Goal: Task Accomplishment & Management: Manage account settings

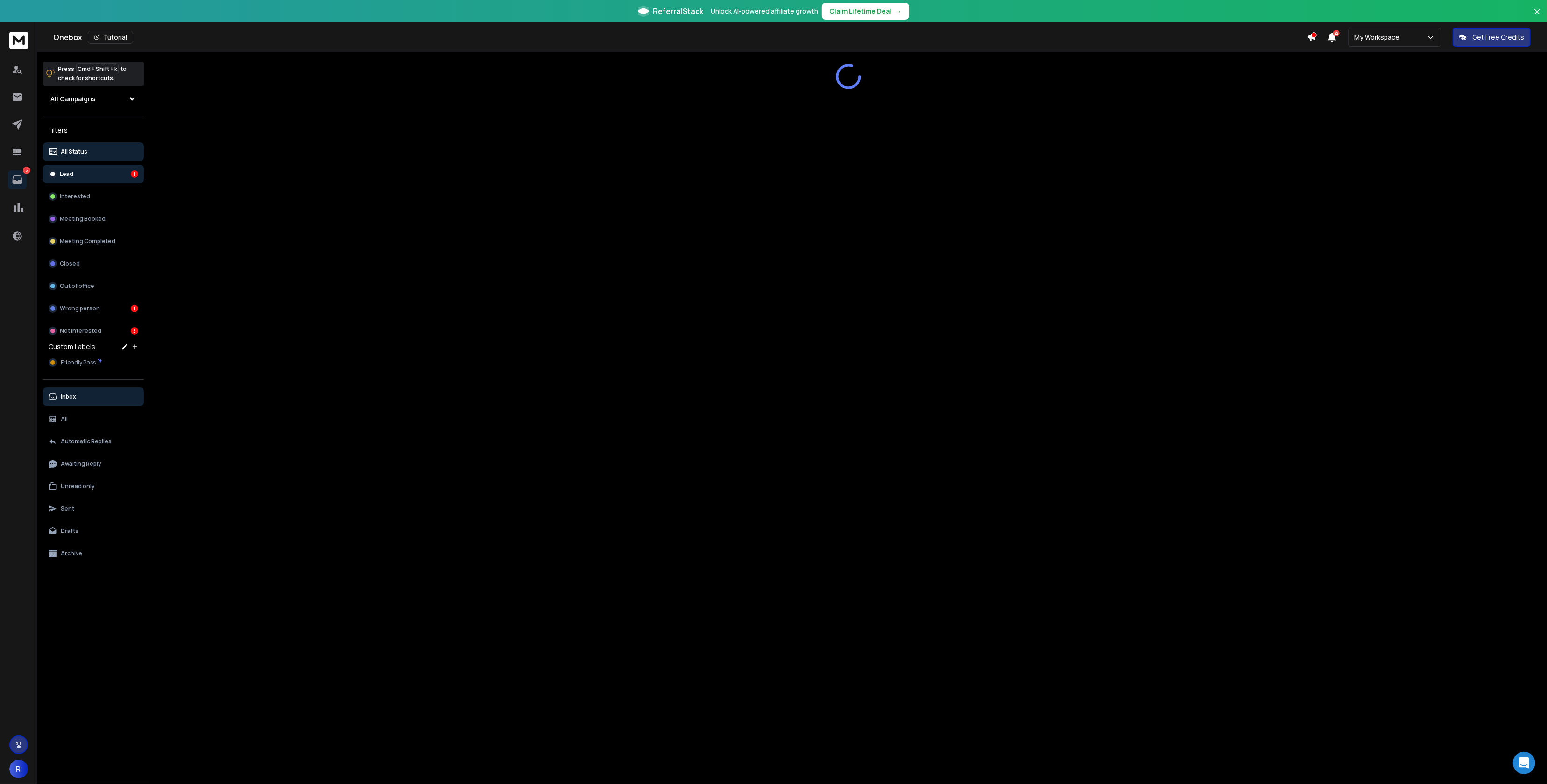
click at [87, 170] on button "Lead 1" at bounding box center [93, 174] width 101 height 18
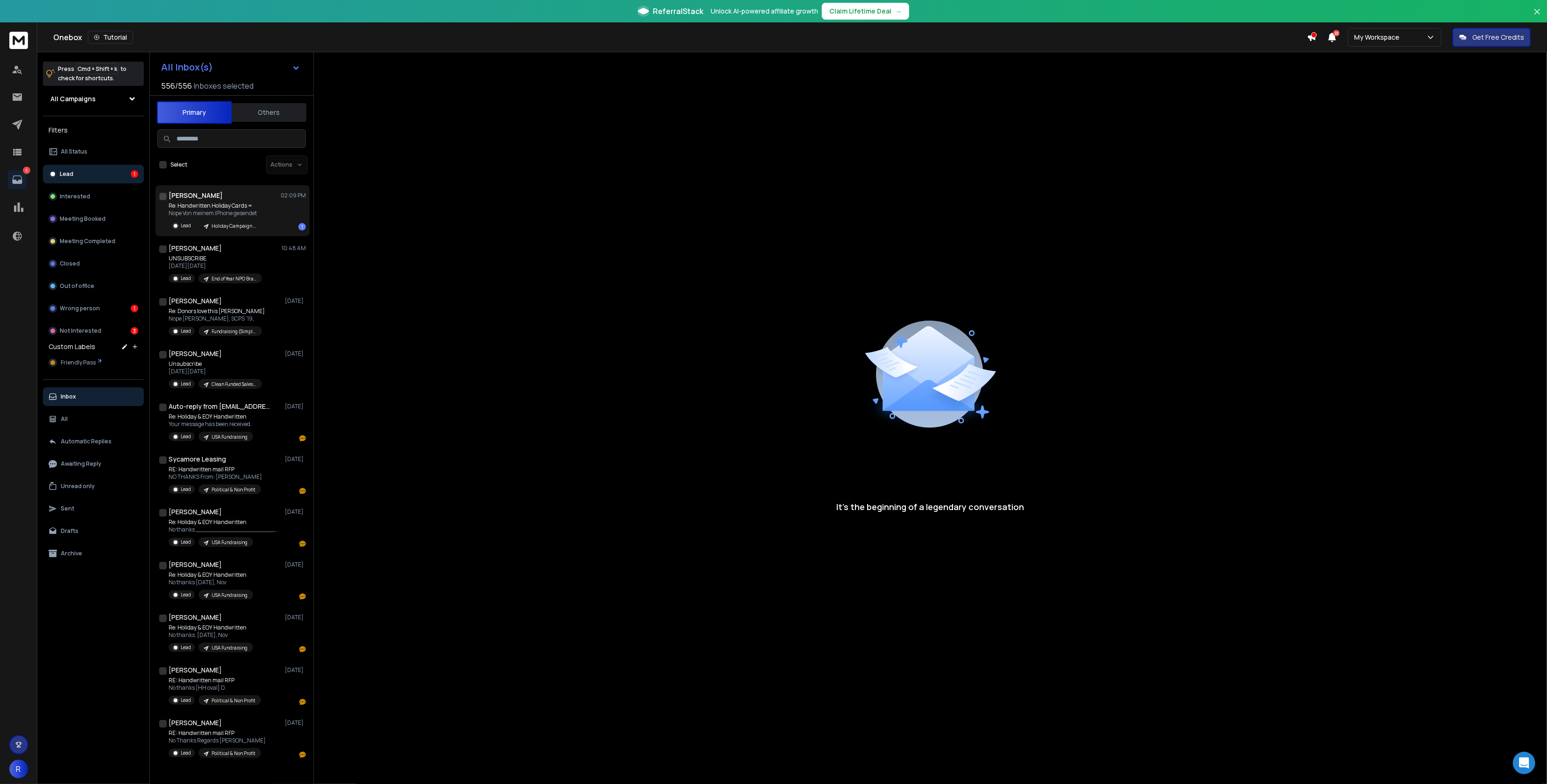
click at [245, 202] on p "Re: Handwritten Holiday Cards =" at bounding box center [215, 205] width 93 height 7
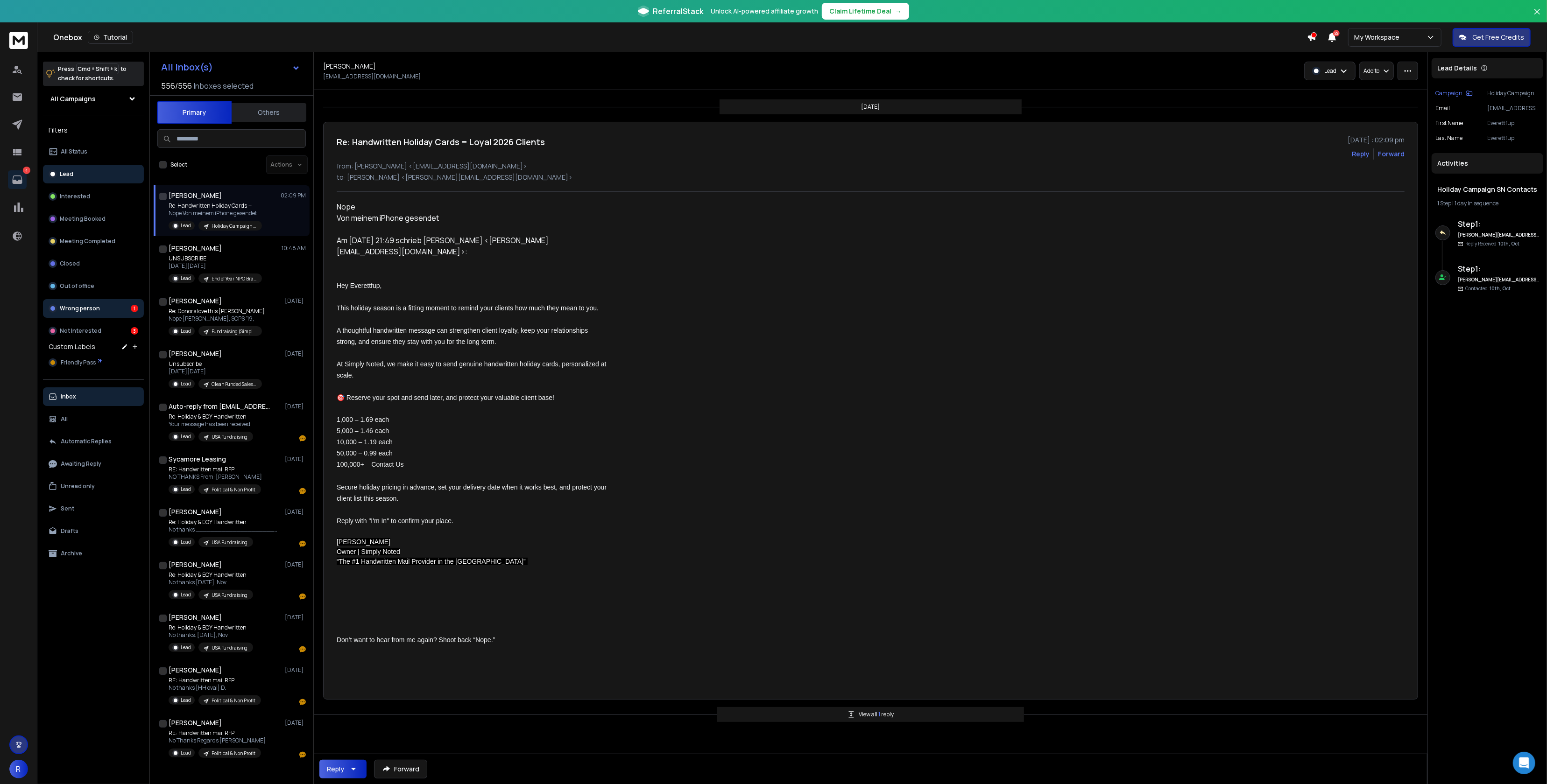
click at [83, 310] on p "Wrong person" at bounding box center [79, 308] width 40 height 7
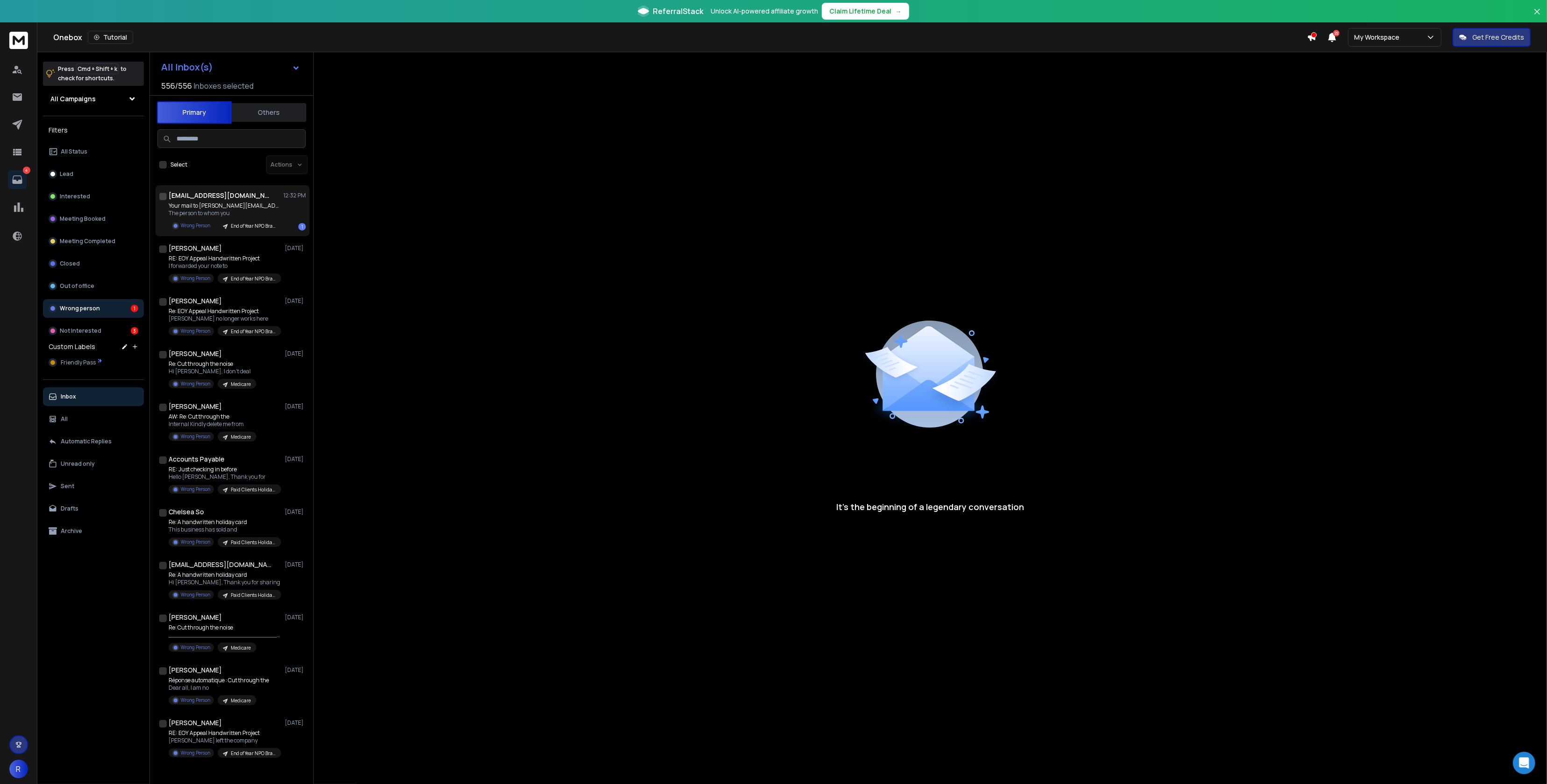
click at [206, 206] on p "Your mail to jasona@amazon.com" at bounding box center [225, 205] width 112 height 7
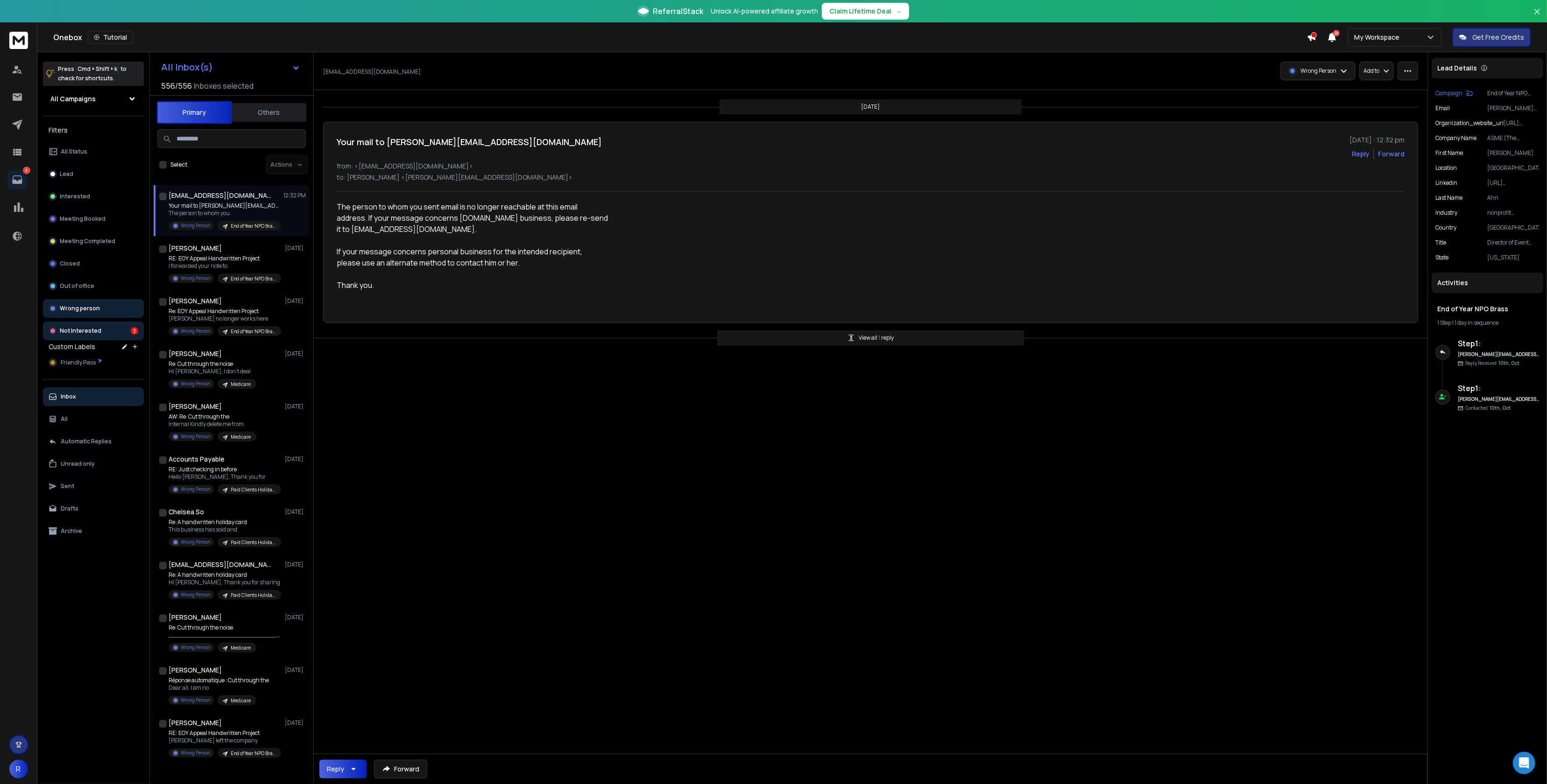
click at [65, 328] on p "Not Interested" at bounding box center [80, 330] width 42 height 7
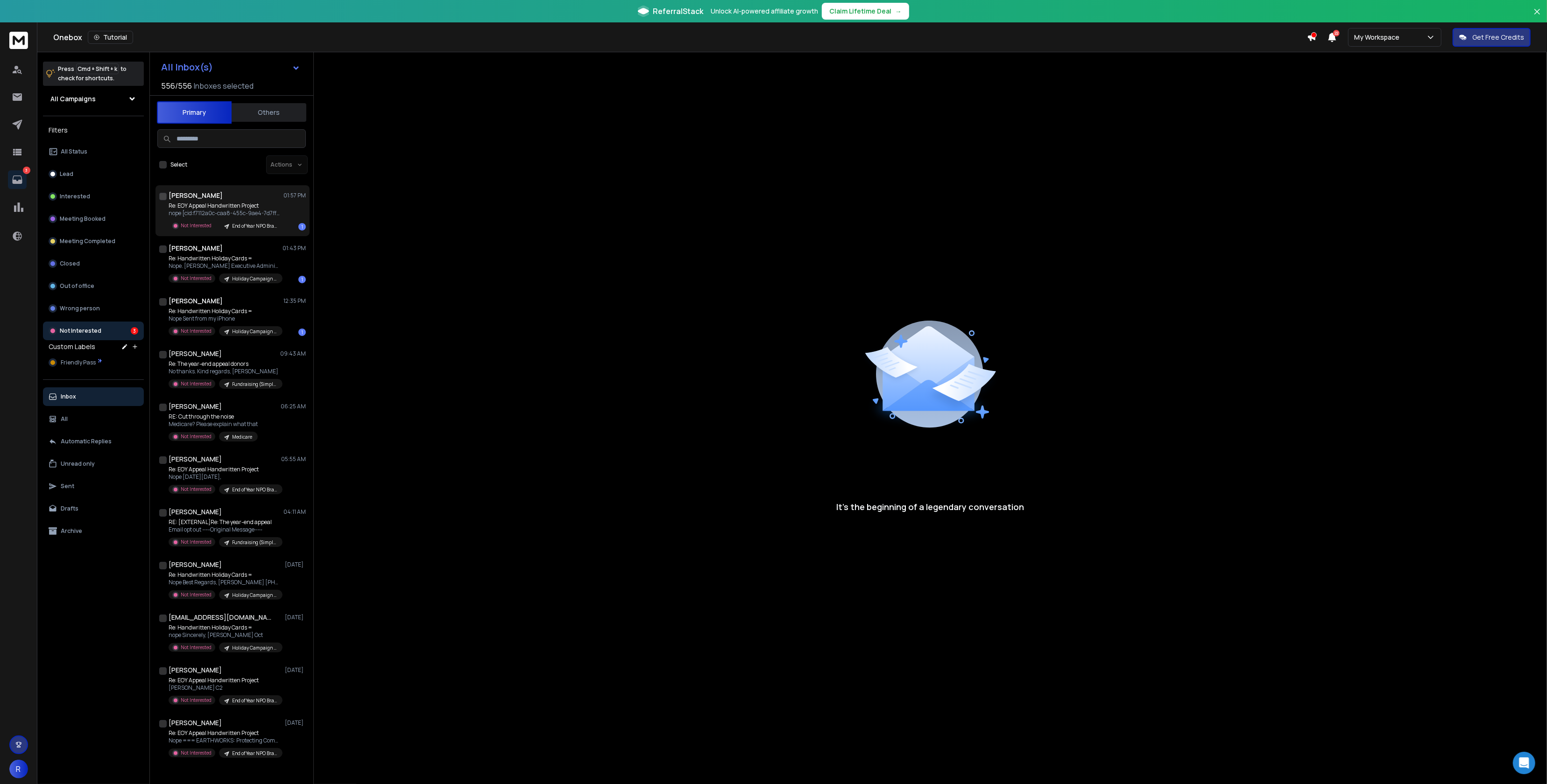
click at [212, 202] on p "Re: EOY Appeal Handwritten Project" at bounding box center [225, 205] width 112 height 7
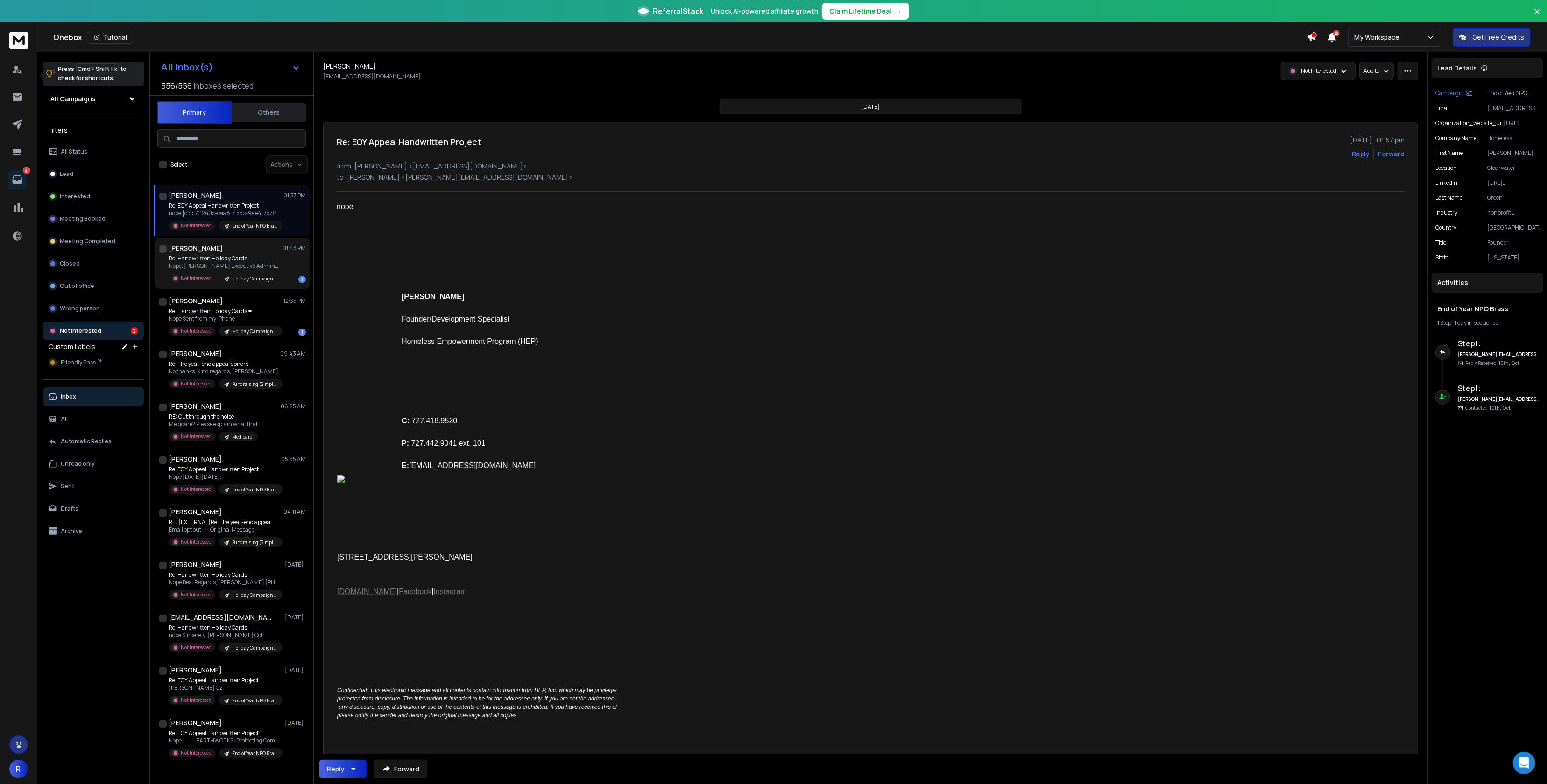
click at [222, 258] on p "Re: Handwritten Holiday Cards =" at bounding box center [225, 258] width 112 height 7
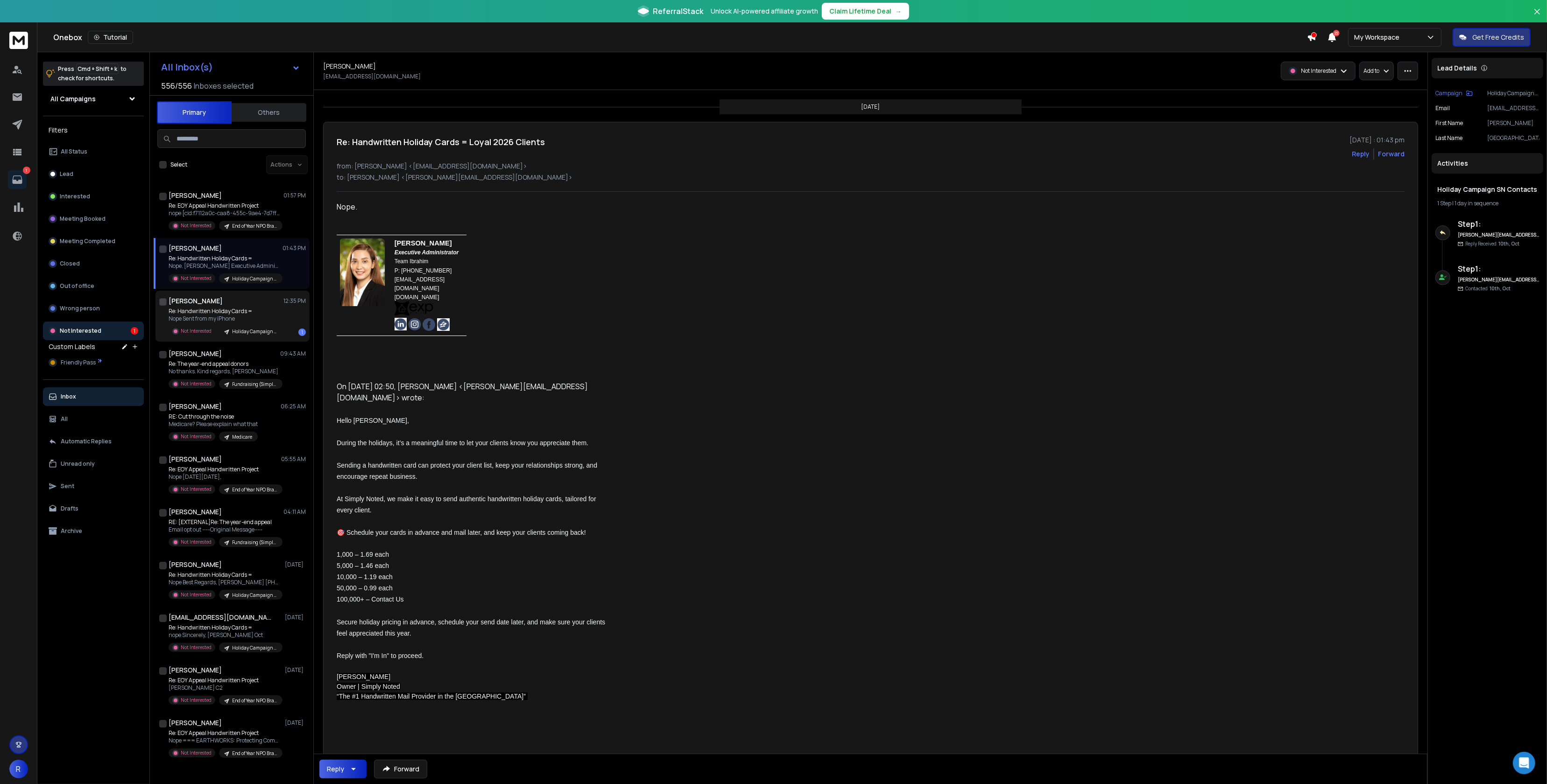
click at [241, 314] on p "Re: Handwritten Holiday Cards =" at bounding box center [225, 311] width 112 height 7
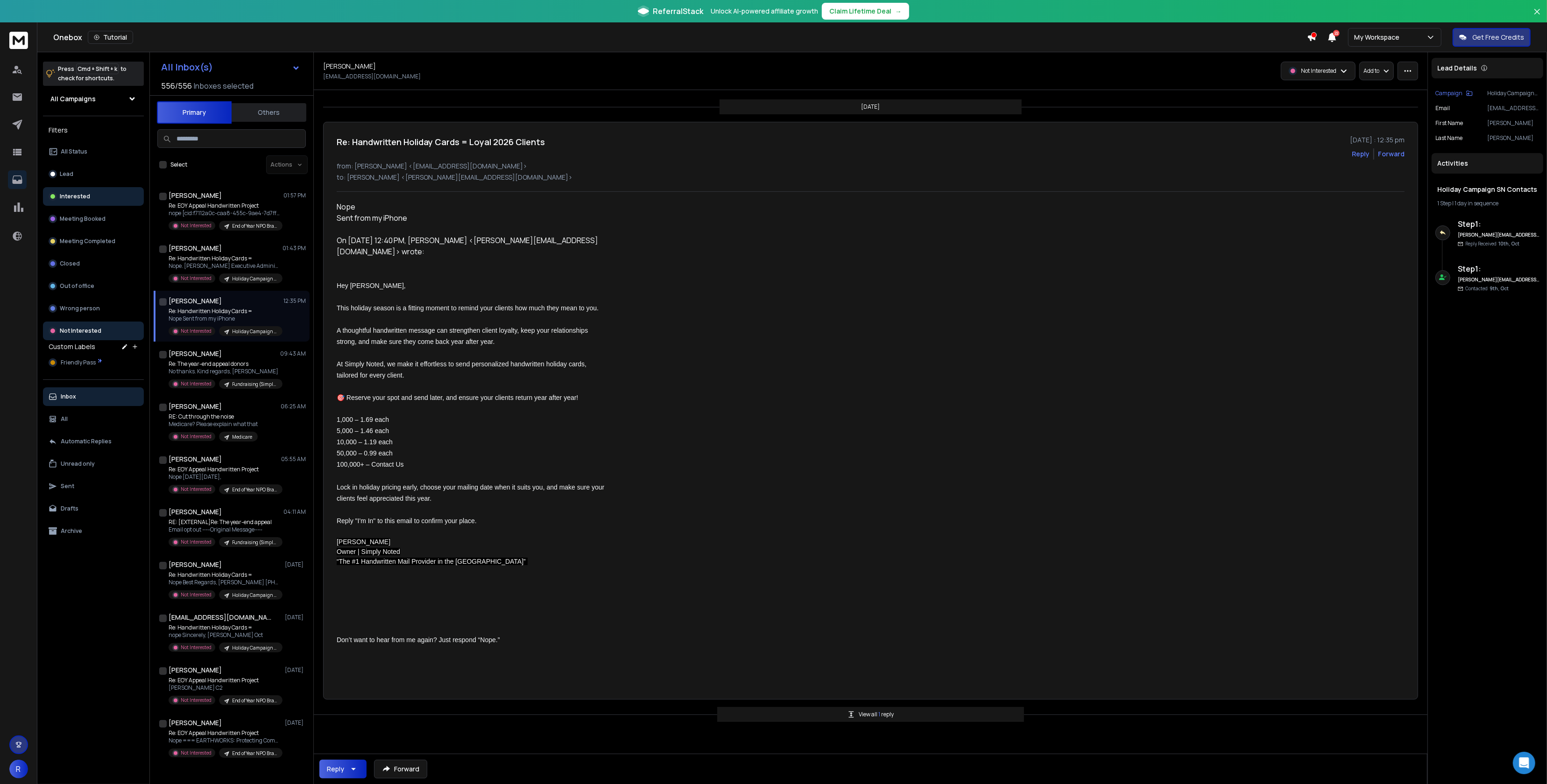
click at [70, 193] on p "Interested" at bounding box center [75, 196] width 30 height 7
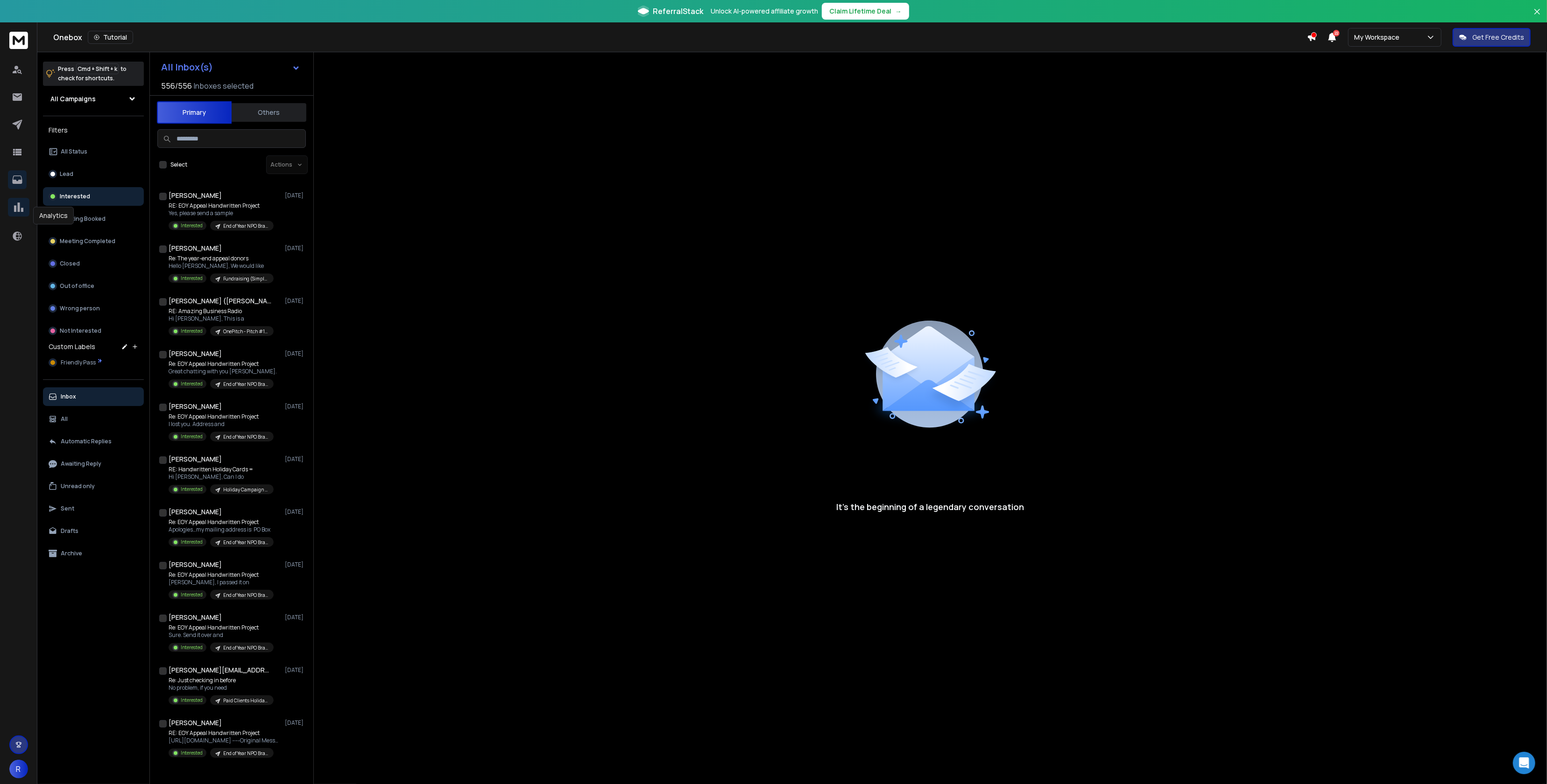
click at [24, 211] on icon at bounding box center [19, 207] width 14 height 14
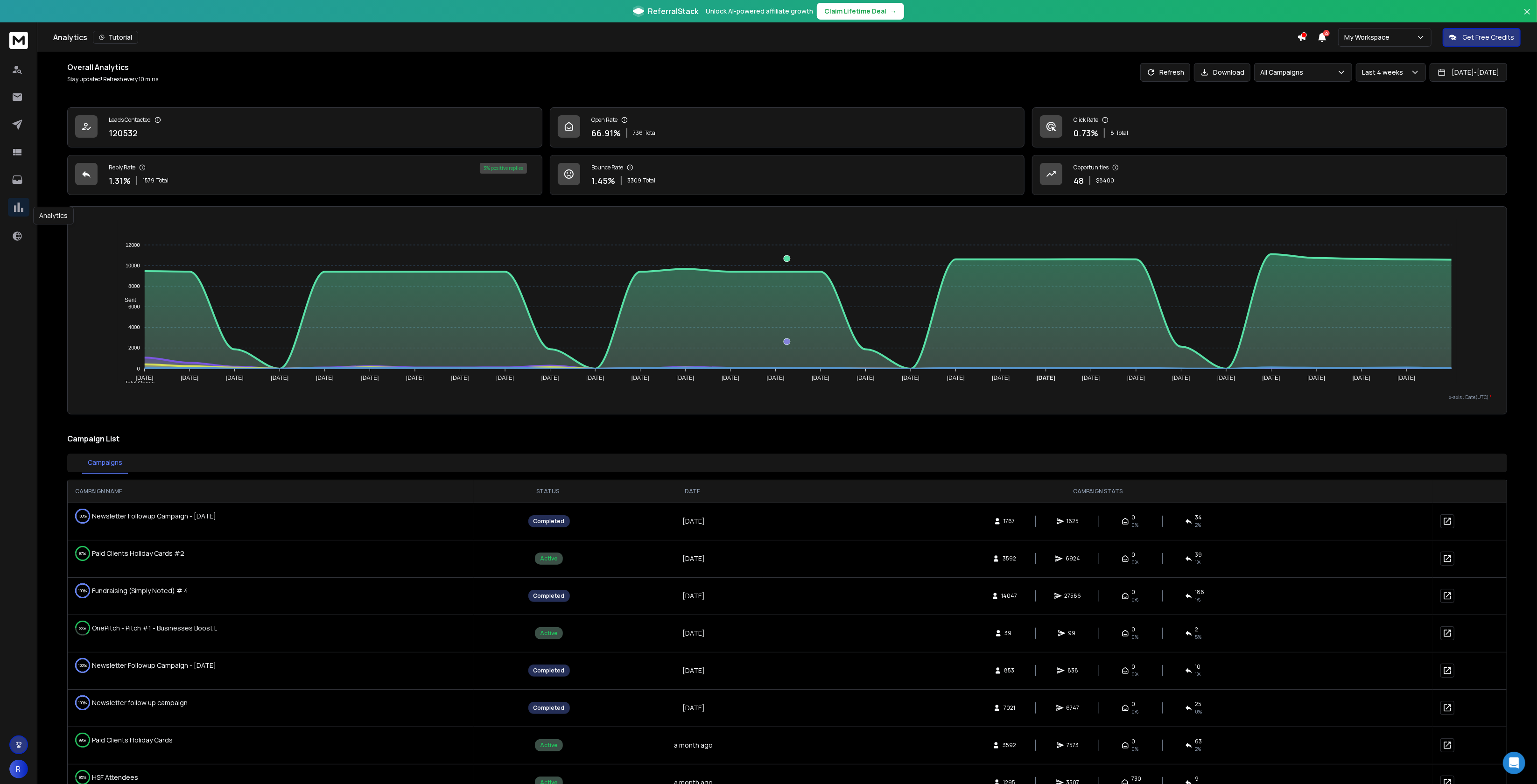
click at [20, 214] on icon at bounding box center [18, 207] width 14 height 14
click at [13, 120] on icon at bounding box center [17, 124] width 11 height 11
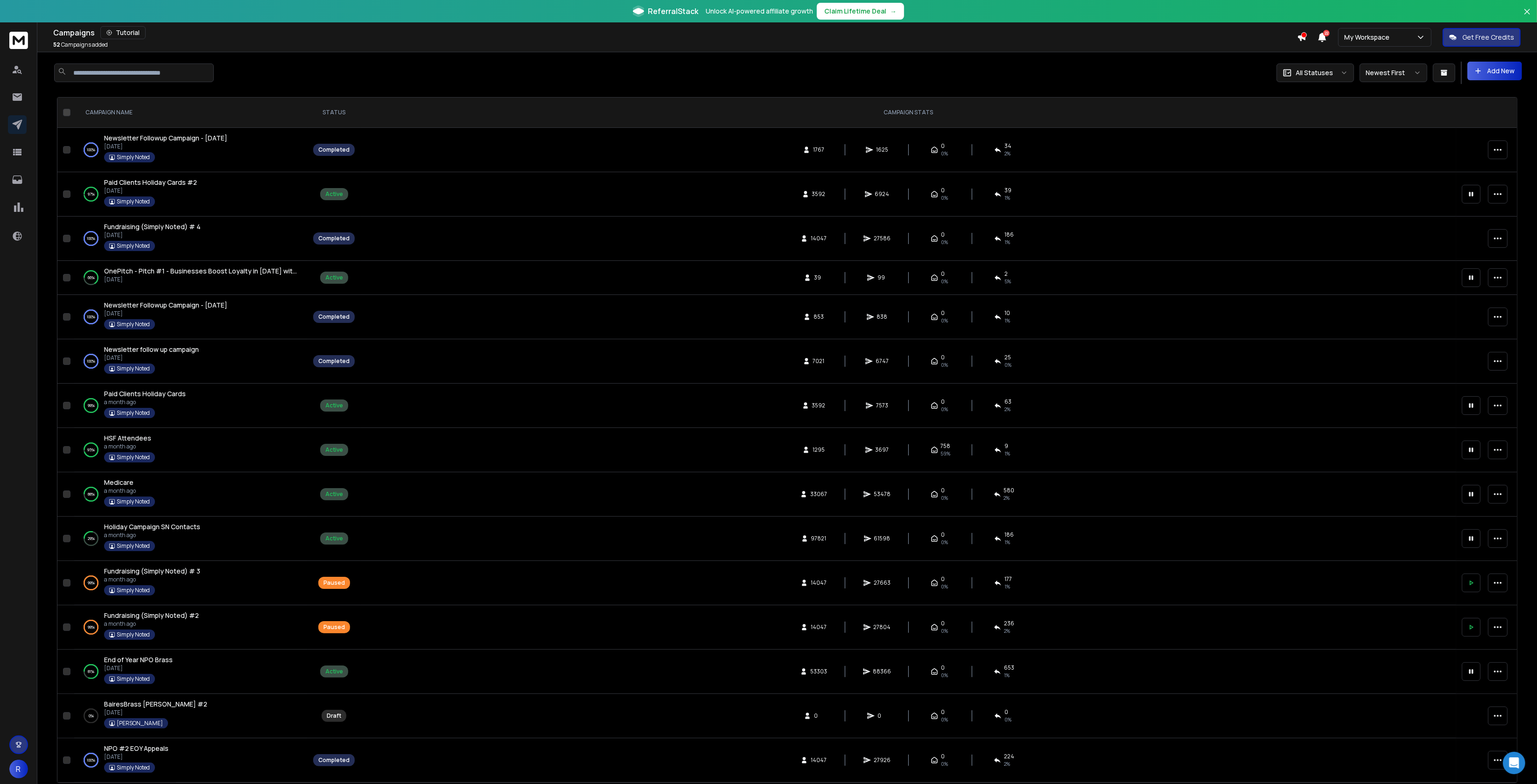
click at [191, 529] on span "Holiday Campaign SN Contacts" at bounding box center [153, 526] width 96 height 9
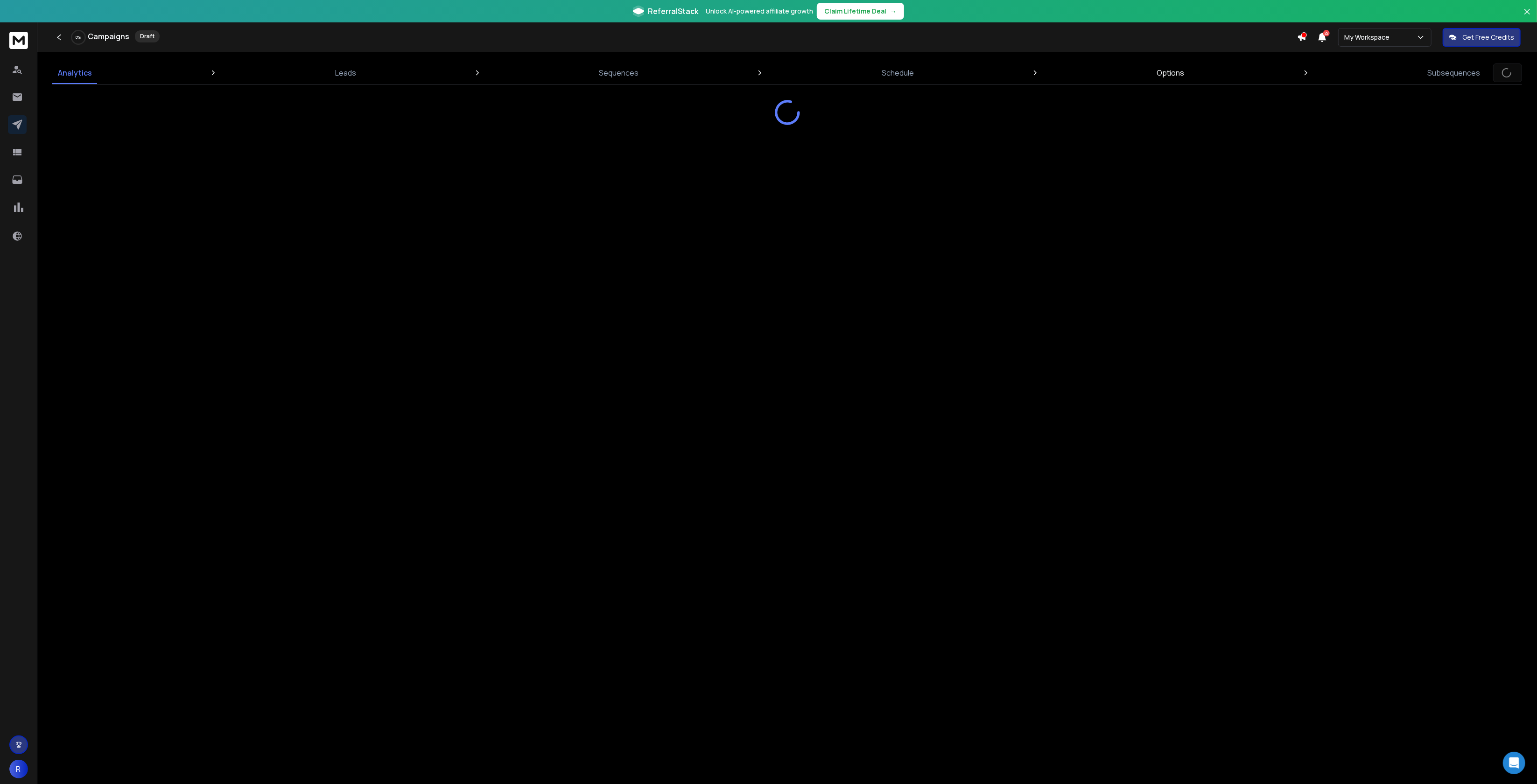
click at [1173, 66] on link "Options" at bounding box center [1170, 73] width 39 height 22
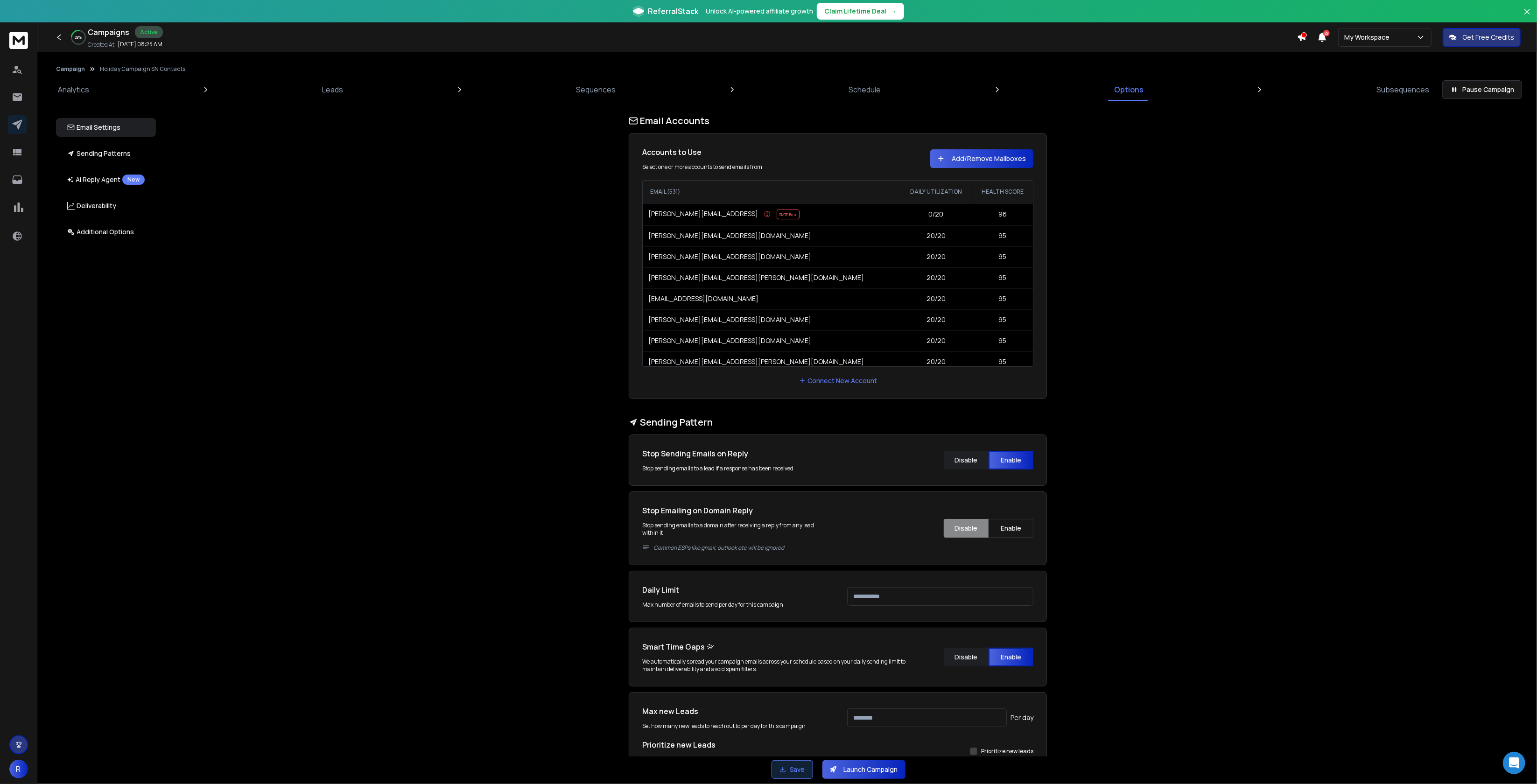
click at [793, 773] on button "Save" at bounding box center [792, 769] width 42 height 18
click at [767, 215] on icon at bounding box center [767, 214] width 1 height 2
click at [19, 91] on icon at bounding box center [17, 96] width 11 height 11
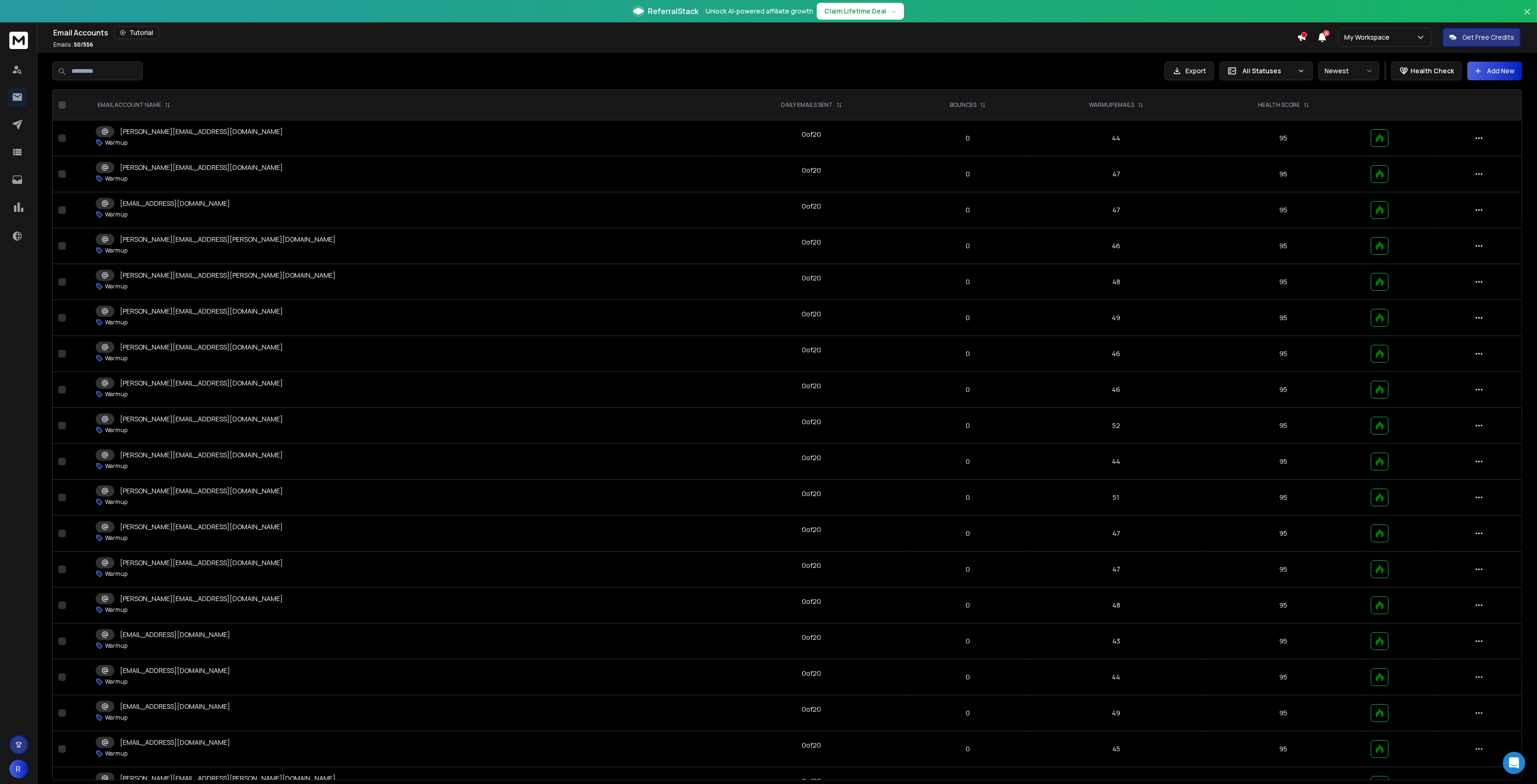
click at [1249, 108] on div "HEALTH SCORE" at bounding box center [1283, 104] width 149 height 7
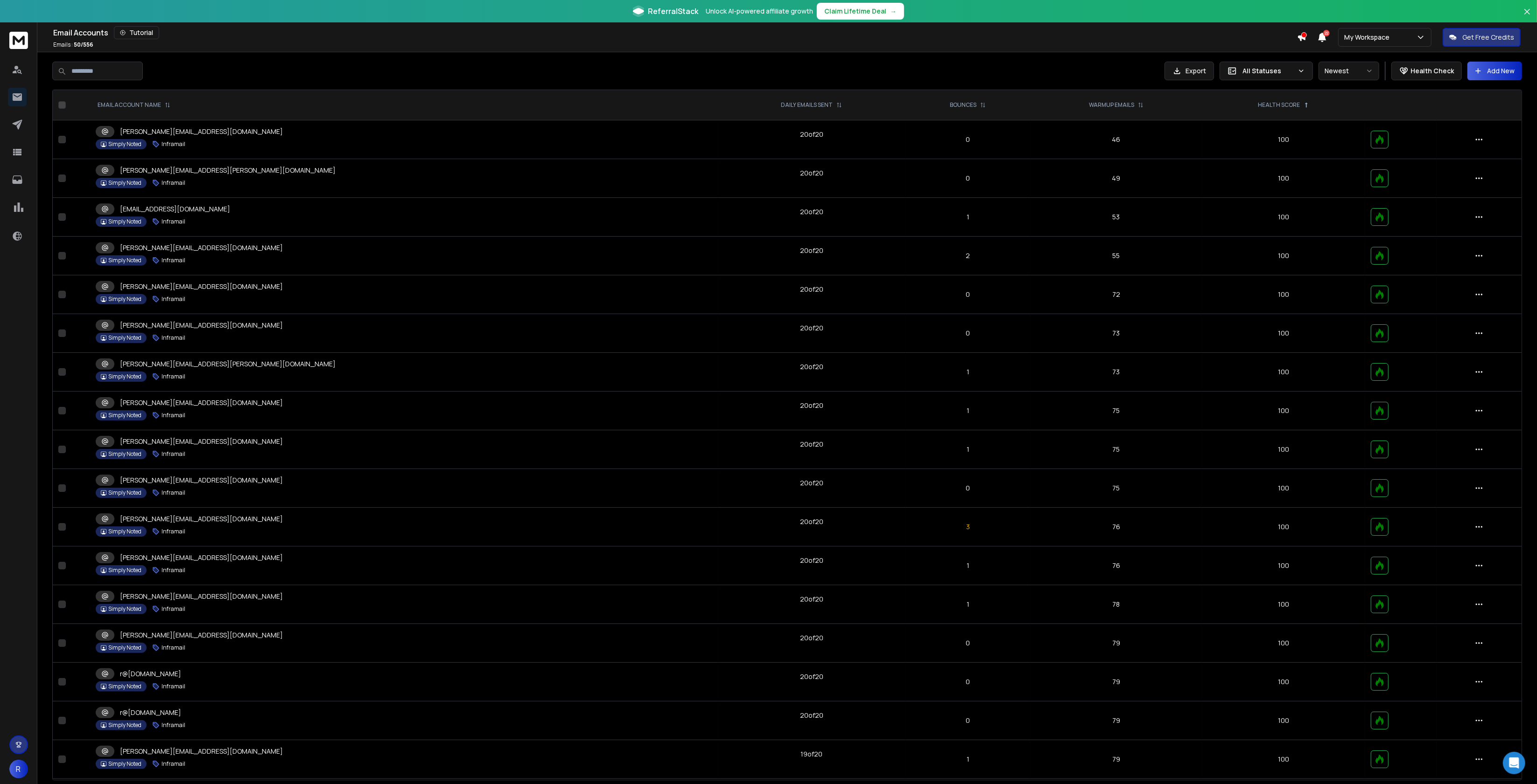
click at [1249, 108] on div "HEALTH SCORE" at bounding box center [1283, 104] width 149 height 7
click at [1283, 70] on p "All Statuses" at bounding box center [1268, 71] width 52 height 9
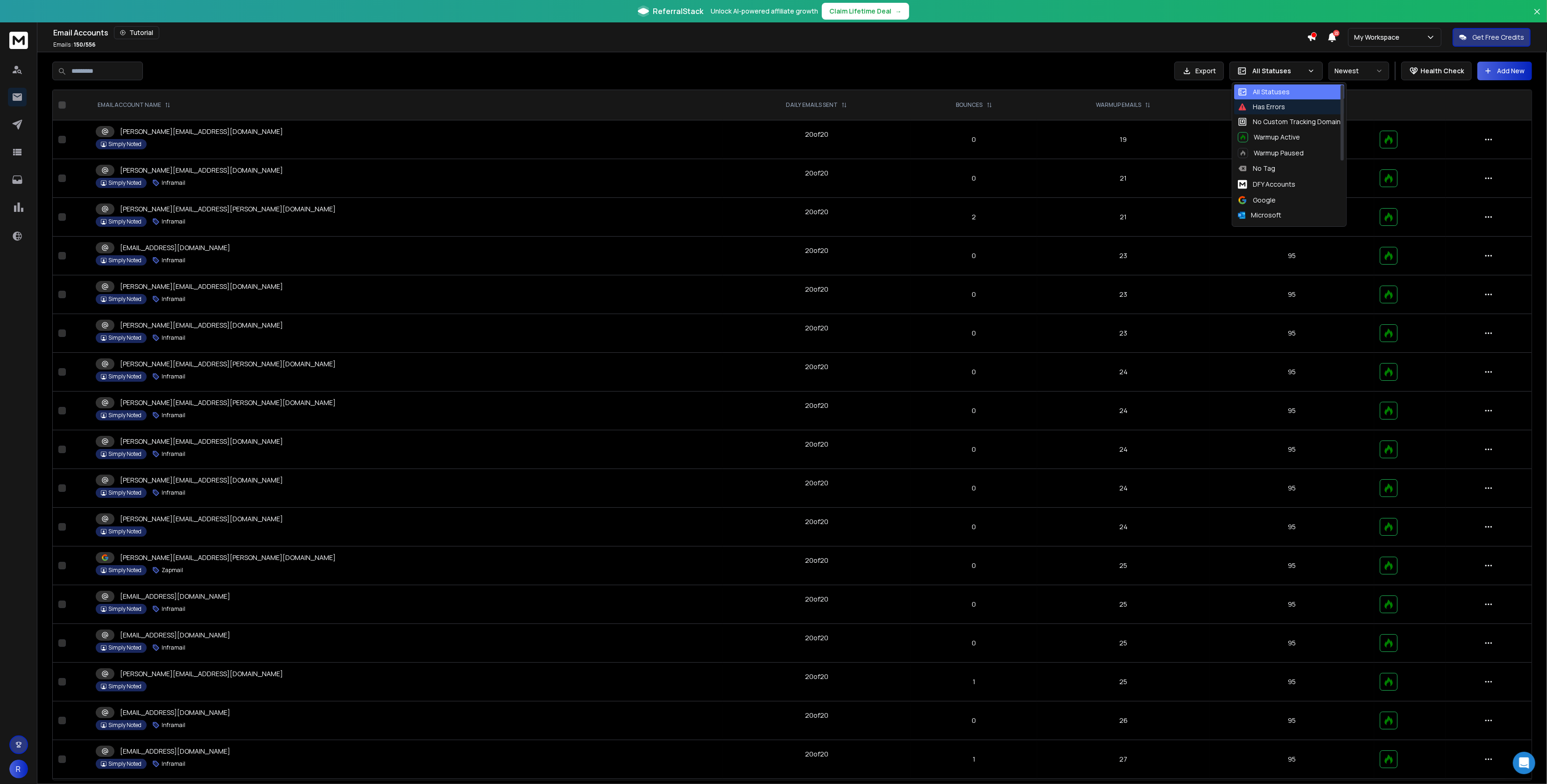
click at [1267, 107] on div "Has Errors" at bounding box center [1261, 107] width 47 height 9
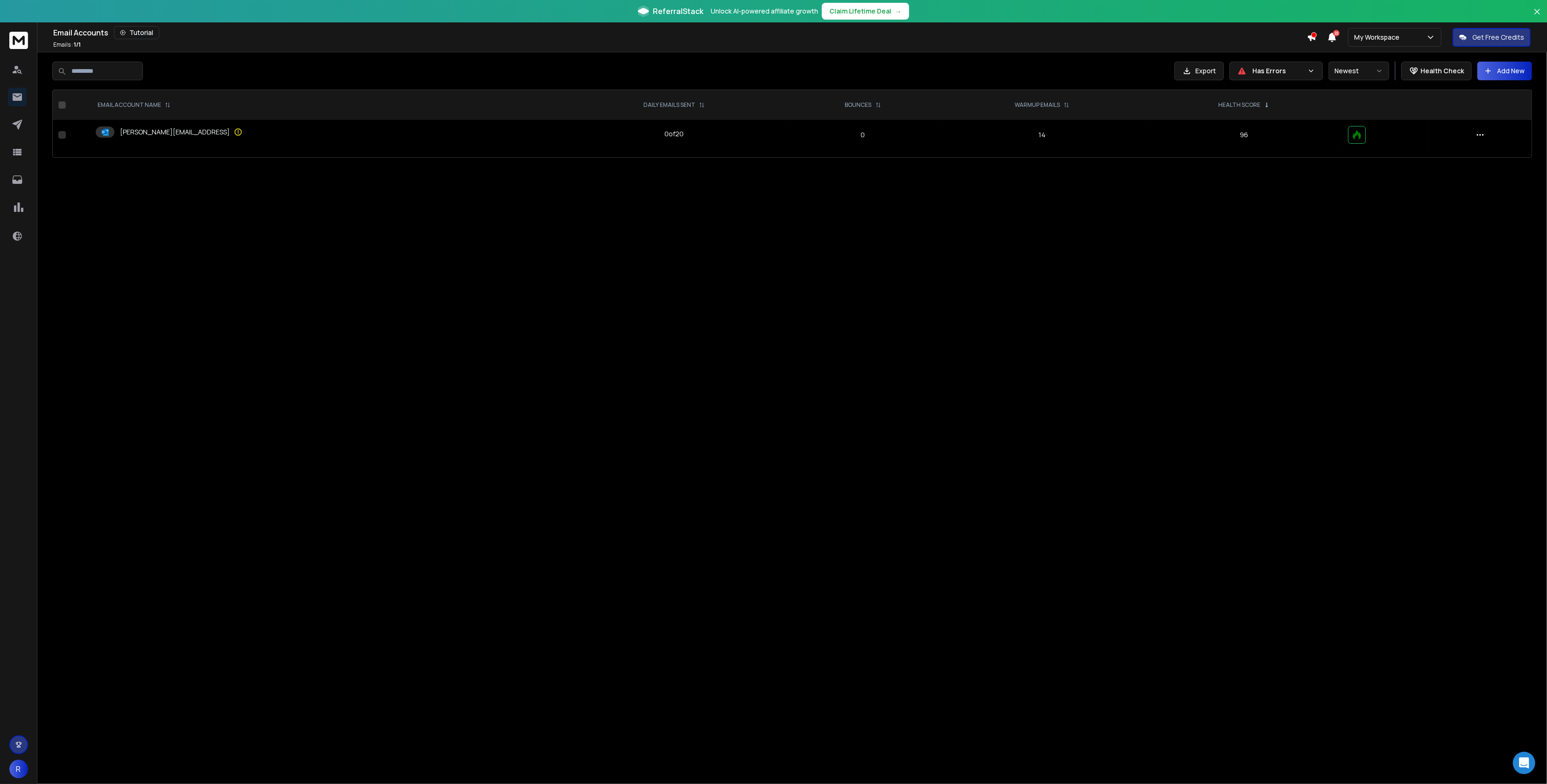
click at [1458, 129] on button at bounding box center [1480, 135] width 91 height 16
click at [180, 133] on p "[PERSON_NAME][EMAIL_ADDRESS]" at bounding box center [175, 132] width 110 height 9
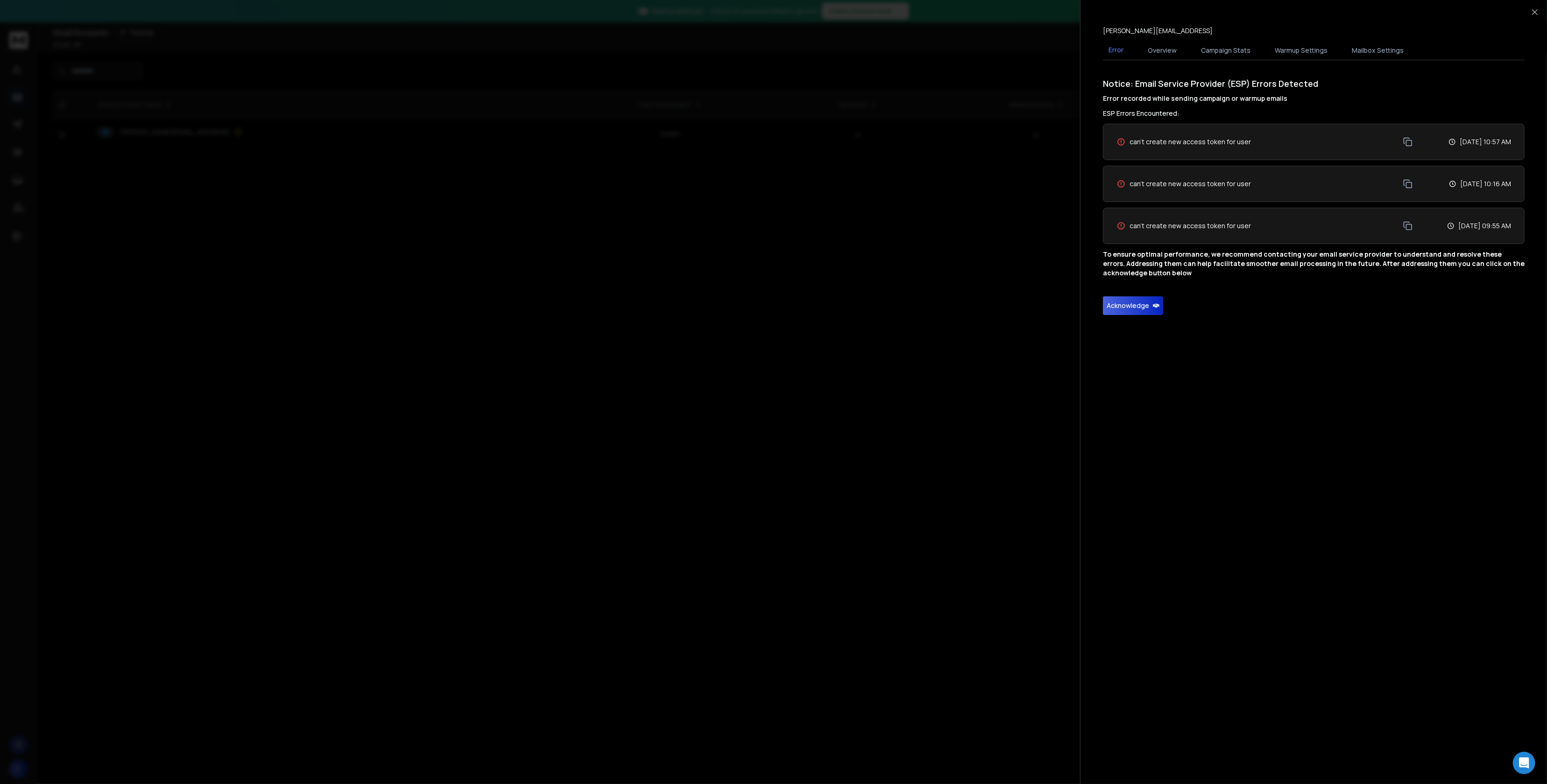
click at [1377, 41] on button "Mailbox Settings" at bounding box center [1377, 50] width 63 height 20
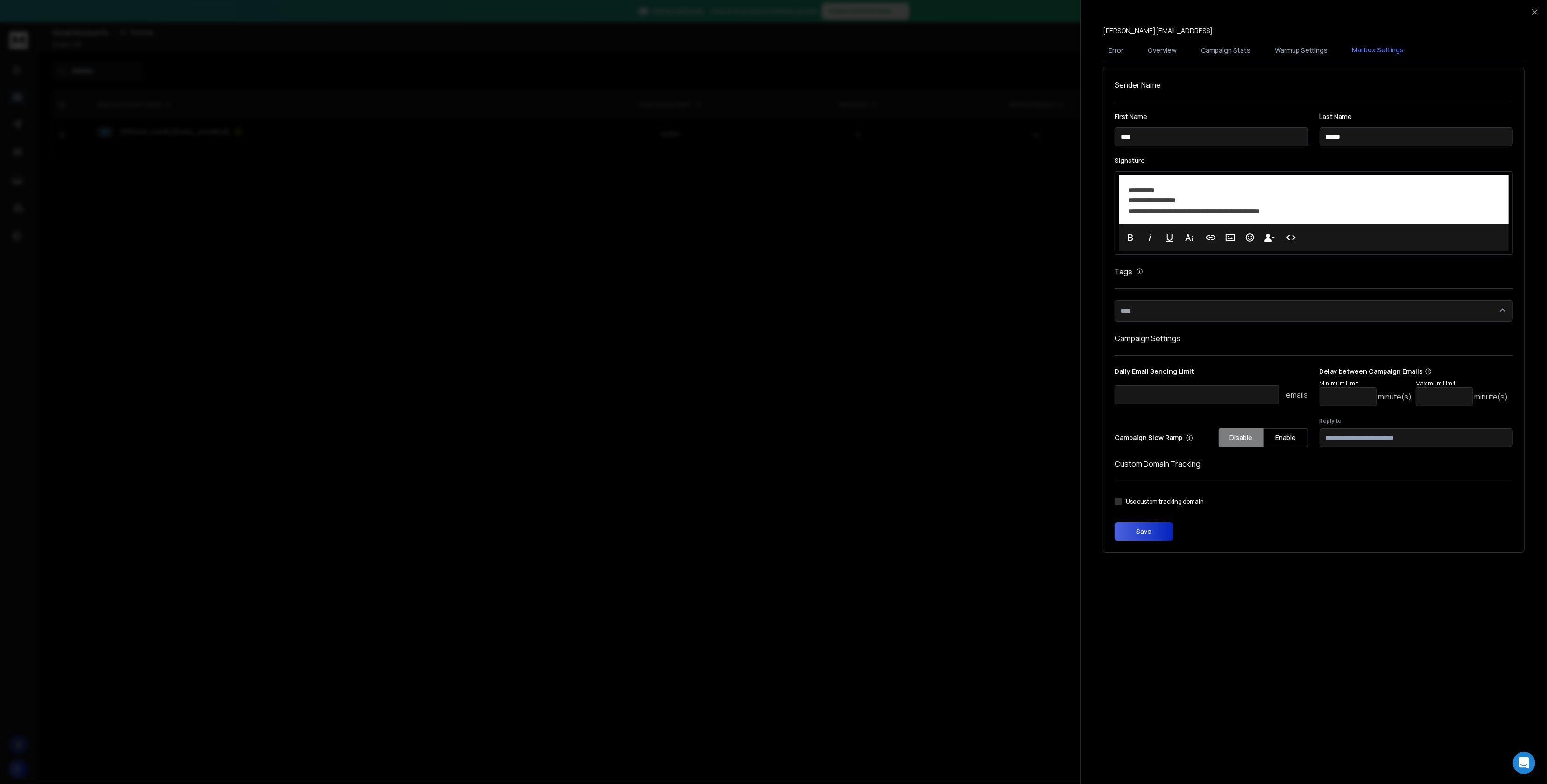
click at [1123, 48] on button "Error" at bounding box center [1116, 50] width 26 height 20
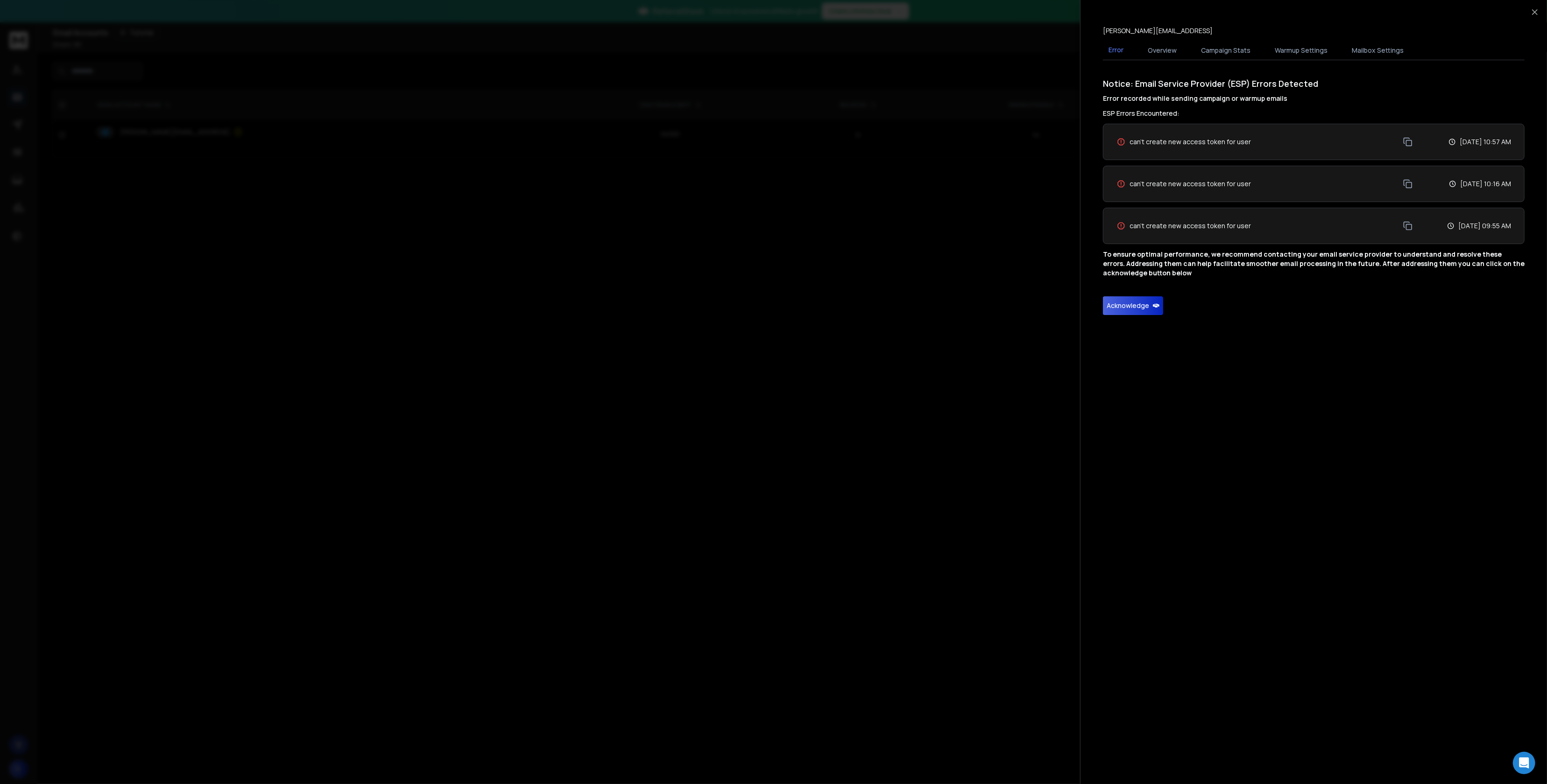
click at [1129, 300] on button "Acknowledge" at bounding box center [1133, 306] width 60 height 18
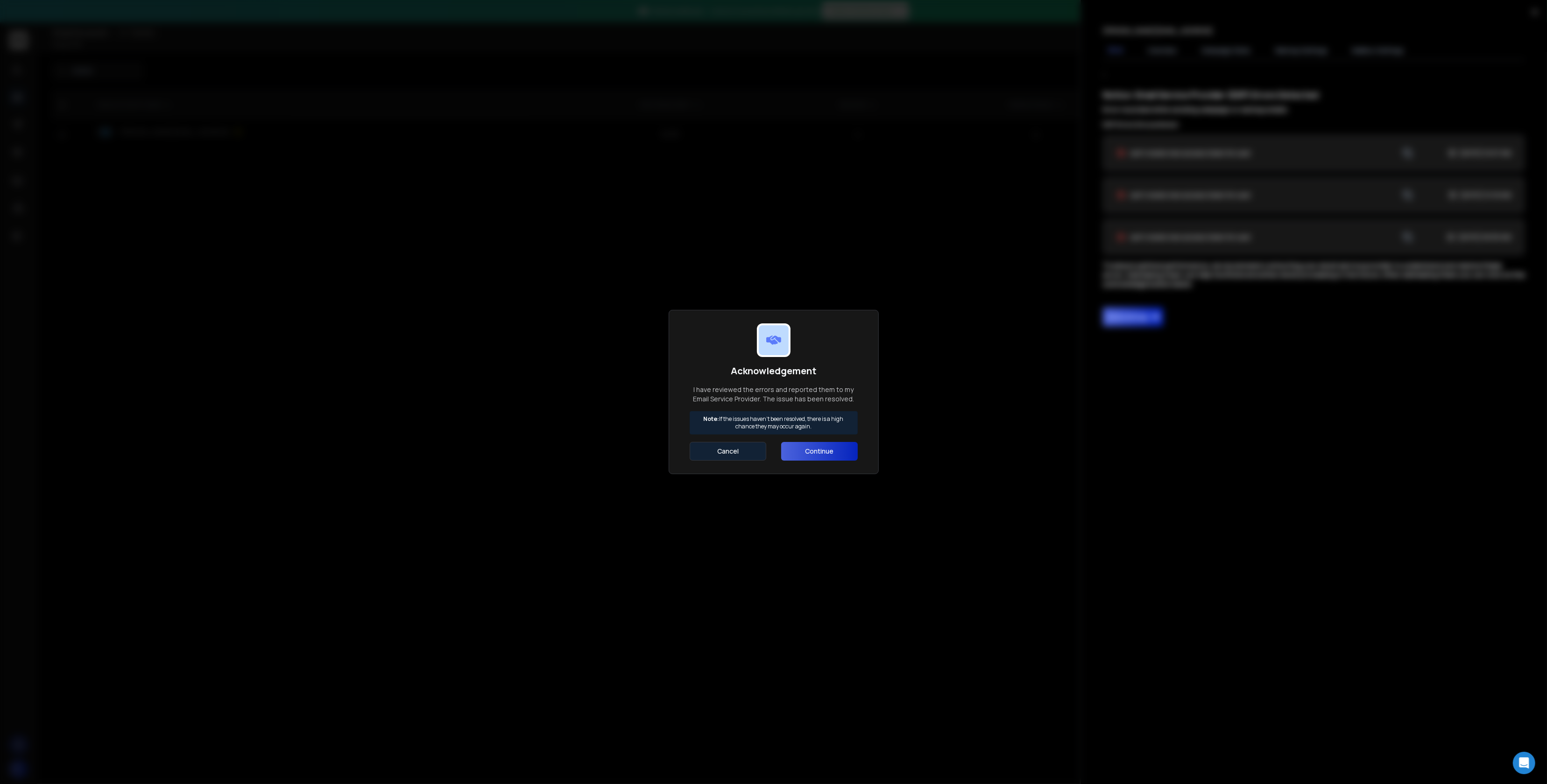
click at [741, 454] on button "Cancel" at bounding box center [728, 451] width 77 height 18
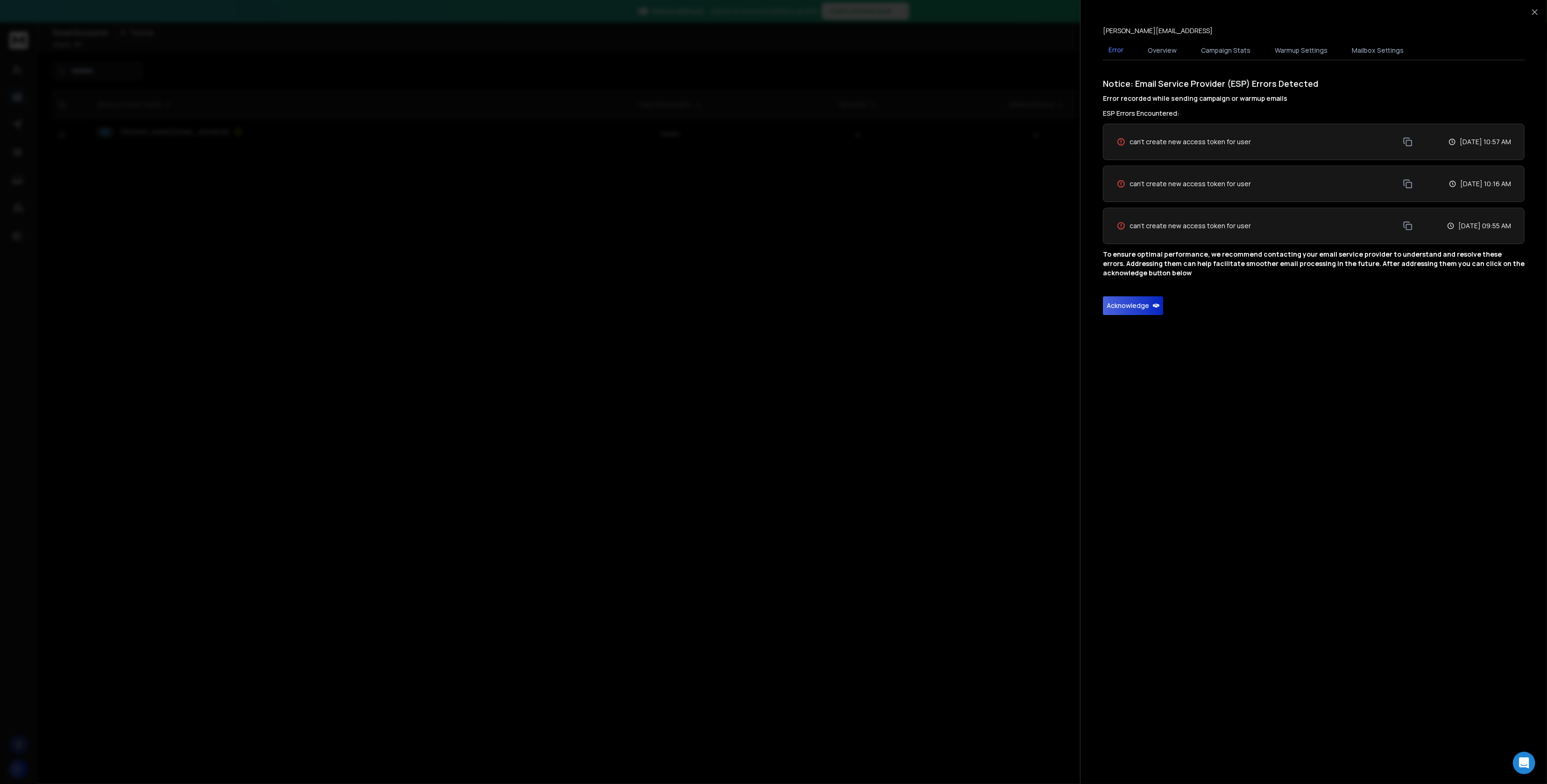
click at [1170, 47] on button "Overview" at bounding box center [1162, 50] width 40 height 20
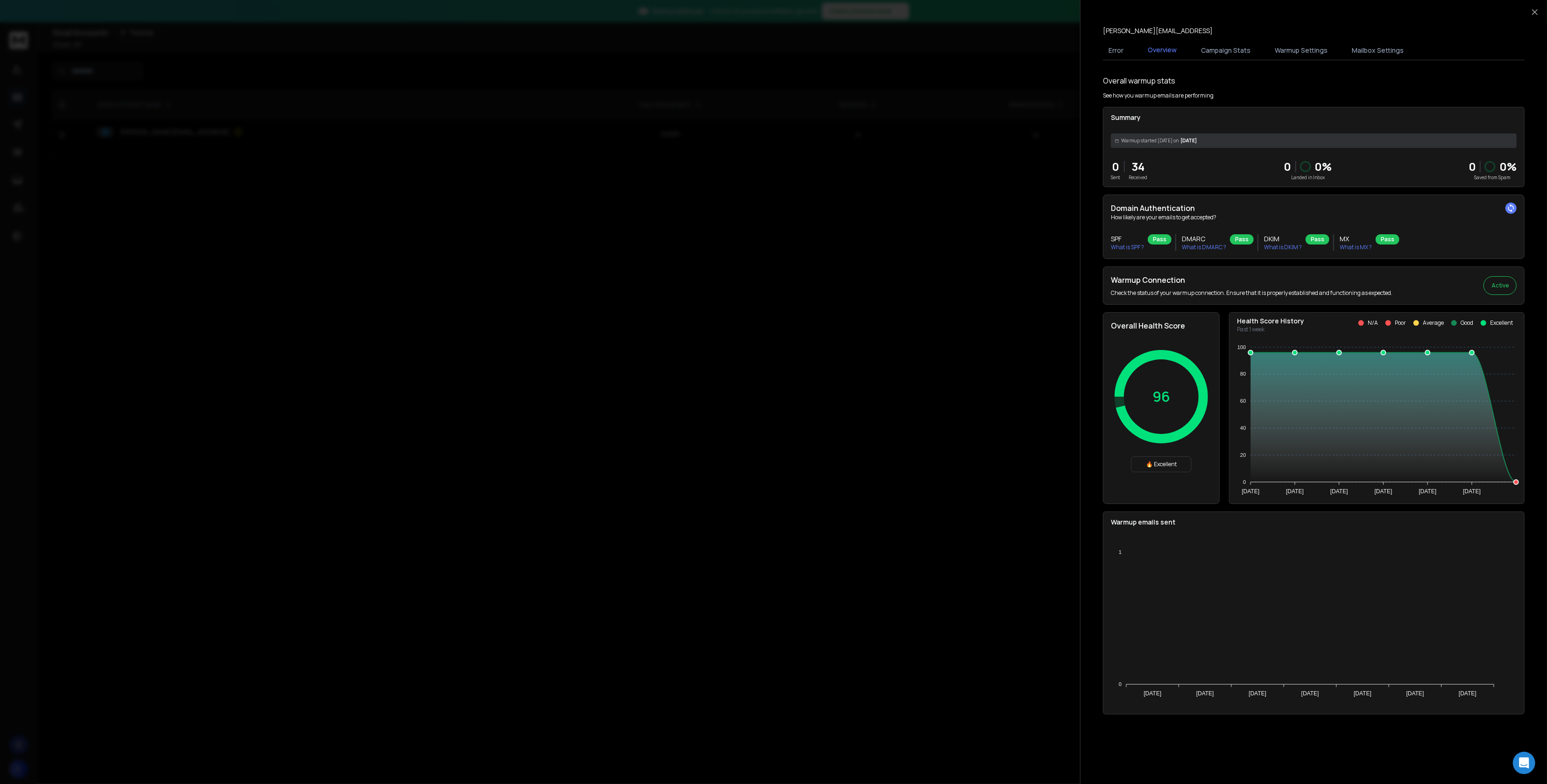
click at [1216, 43] on button "Campaign Stats" at bounding box center [1226, 50] width 61 height 20
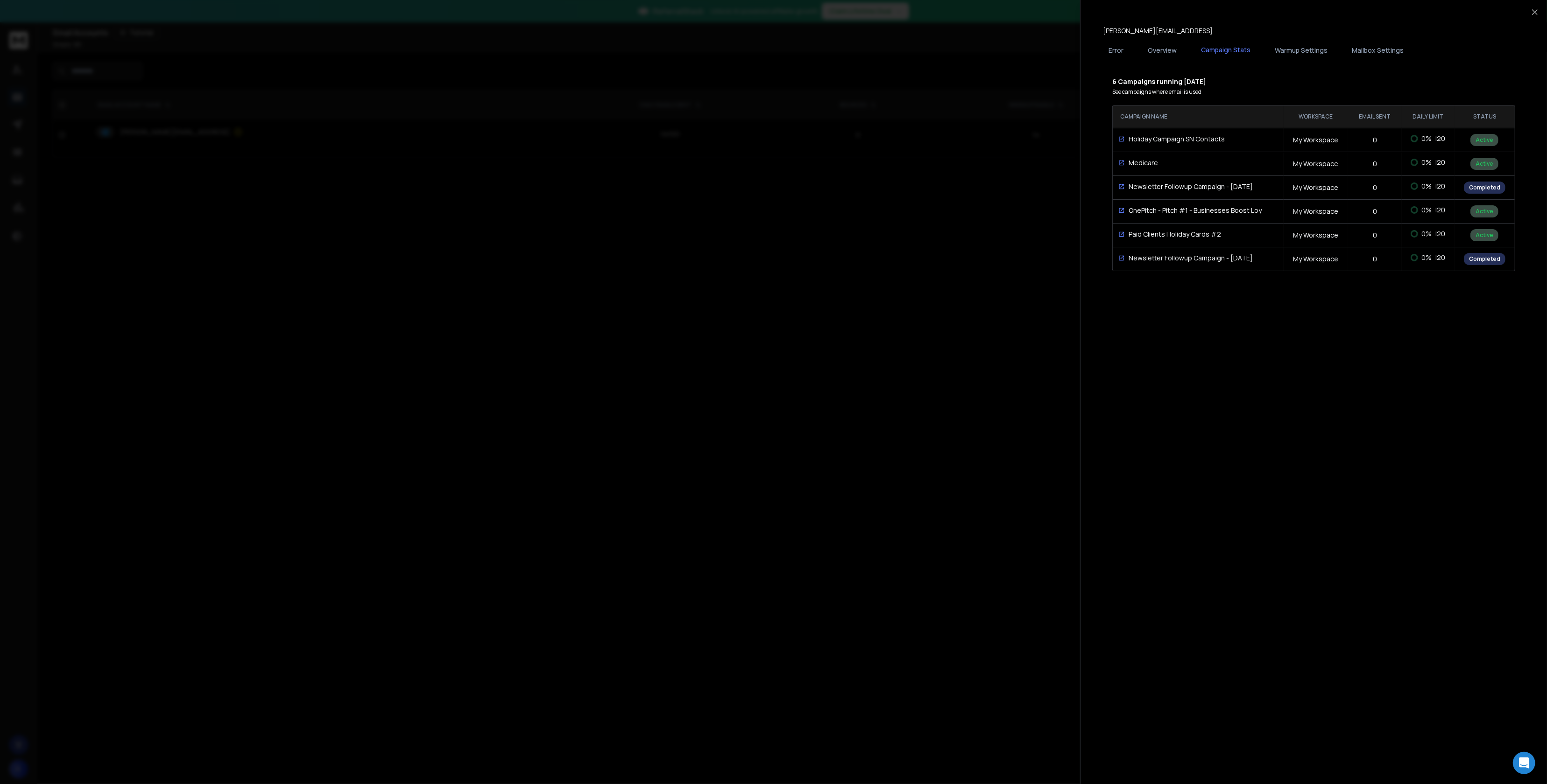
click at [1296, 40] on div "[PERSON_NAME][EMAIL_ADDRESS] Error Overview Campaign Stats Warmup Settings Mail…" at bounding box center [1314, 153] width 444 height 284
click at [1311, 46] on button "Warmup Settings" at bounding box center [1301, 50] width 64 height 20
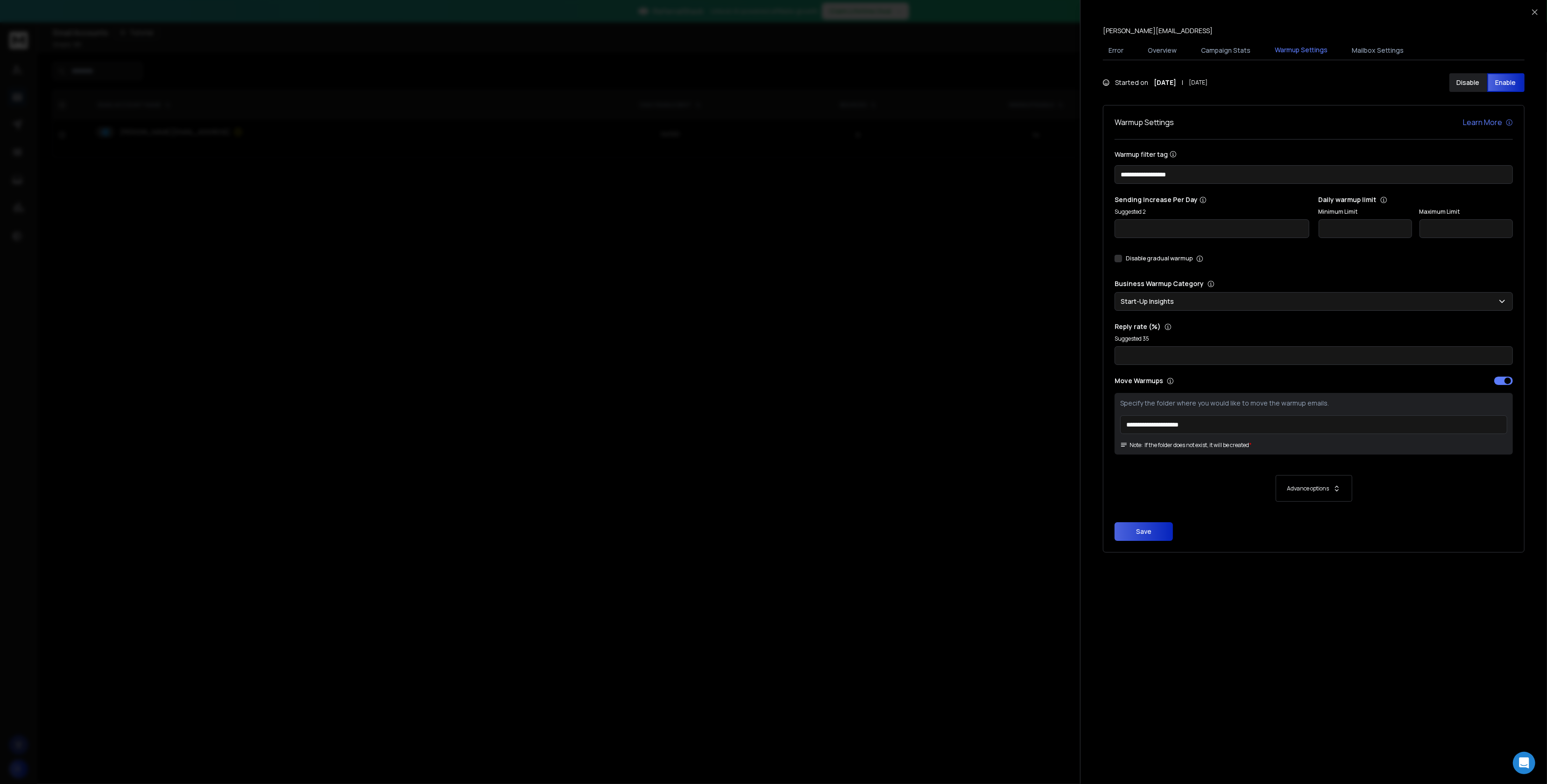
click at [1373, 45] on button "Mailbox Settings" at bounding box center [1377, 50] width 63 height 20
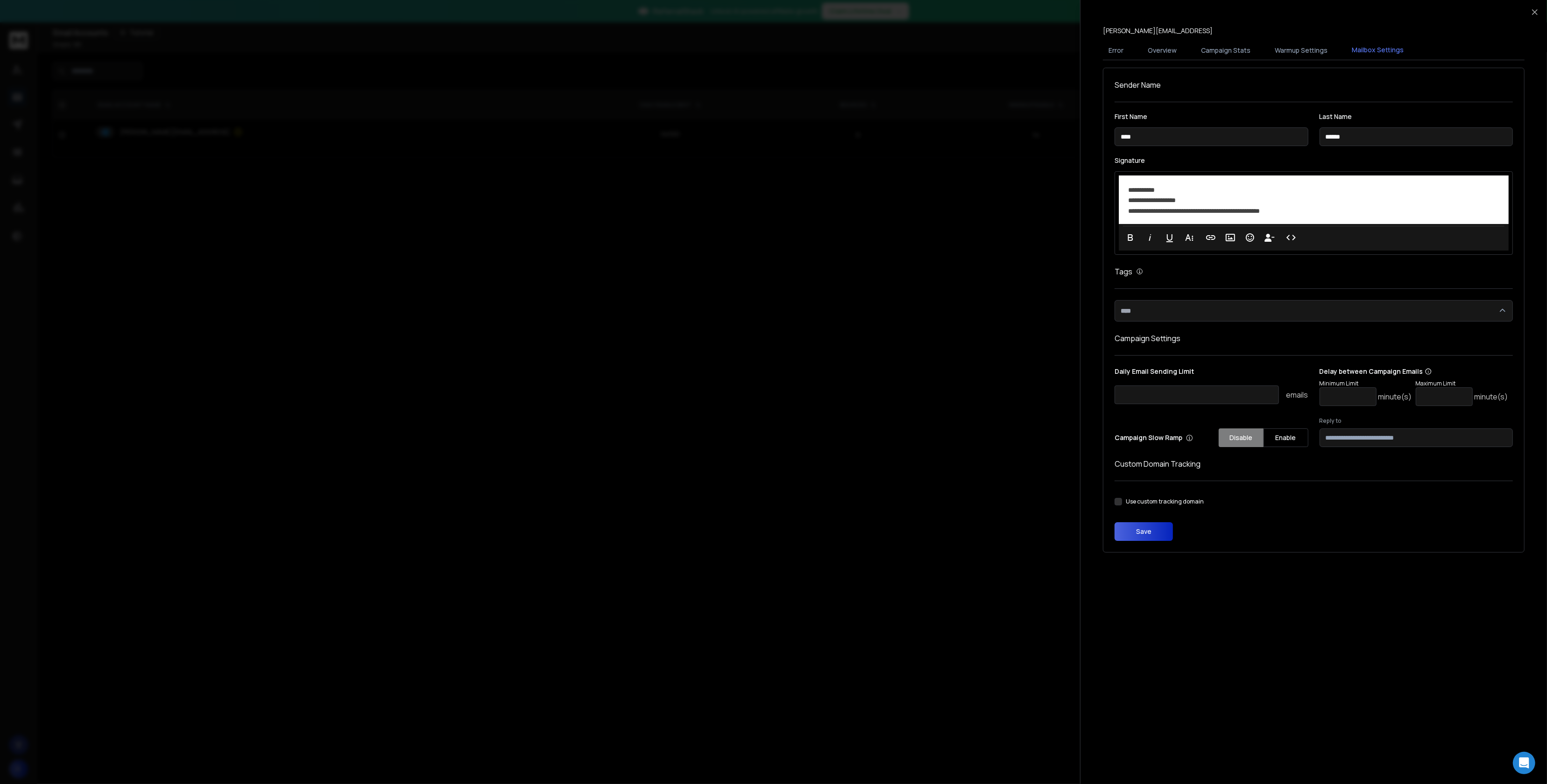
click at [1162, 538] on button "Save" at bounding box center [1144, 532] width 58 height 18
